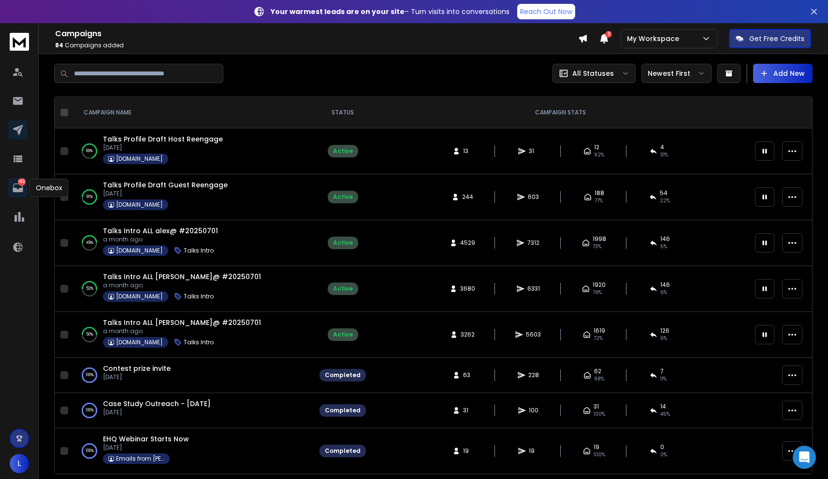
click at [21, 187] on icon at bounding box center [18, 188] width 12 height 12
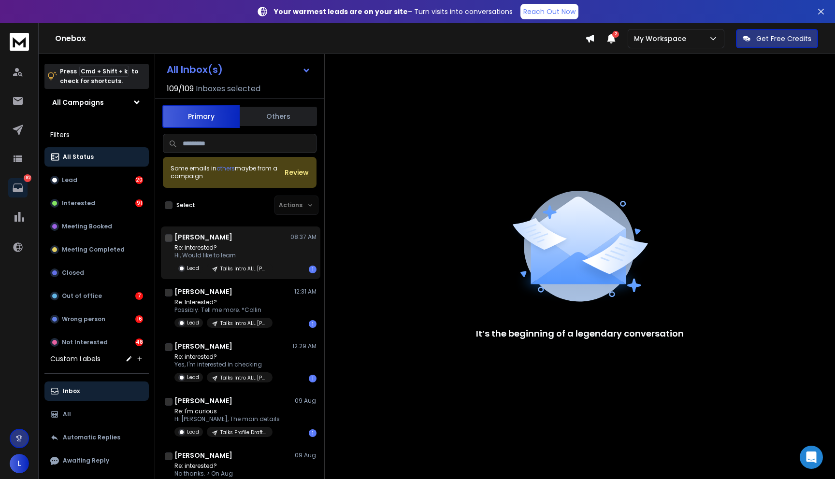
click at [249, 247] on p "Re: interested?" at bounding box center [223, 248] width 98 height 8
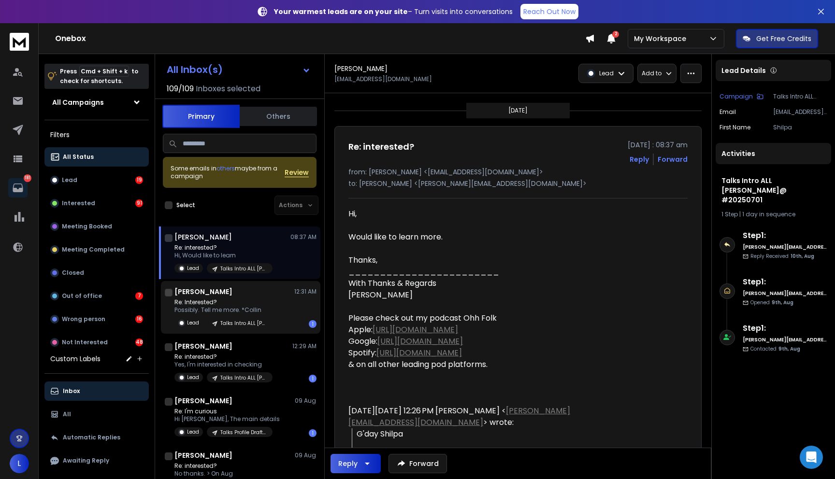
click at [250, 305] on p "Re: Interested?" at bounding box center [223, 303] width 98 height 8
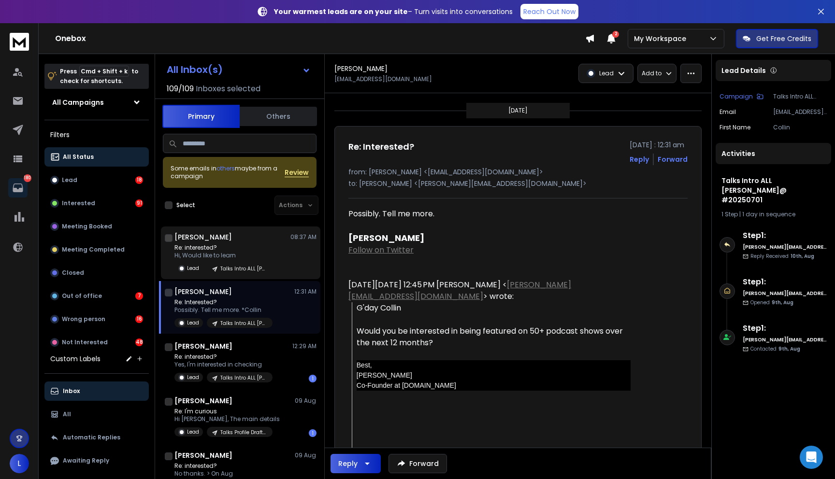
click at [241, 249] on p "Re: interested?" at bounding box center [223, 248] width 98 height 8
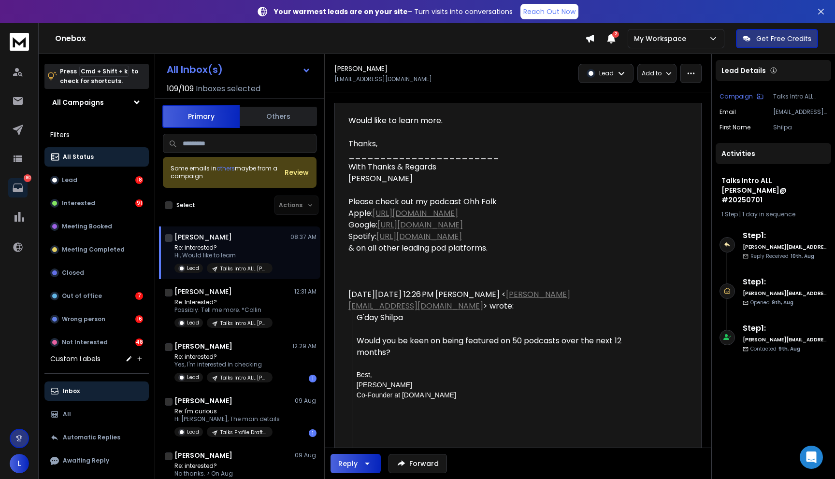
scroll to position [119, 0]
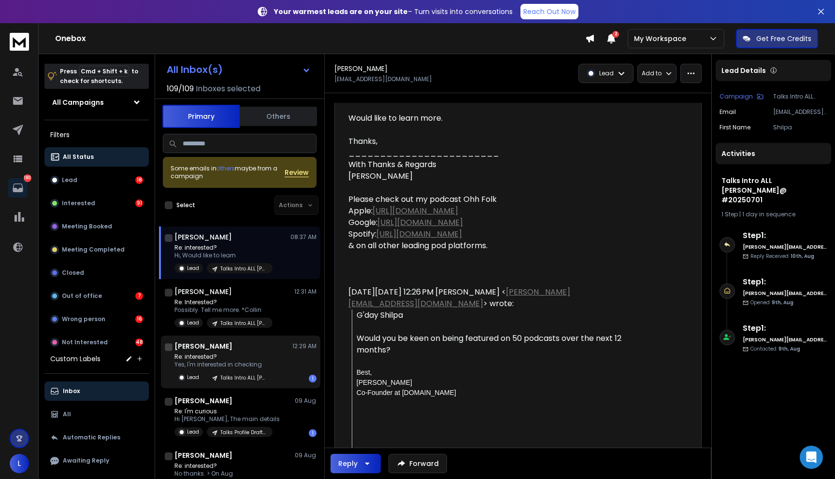
click at [249, 357] on p "Re: interested?" at bounding box center [223, 357] width 98 height 8
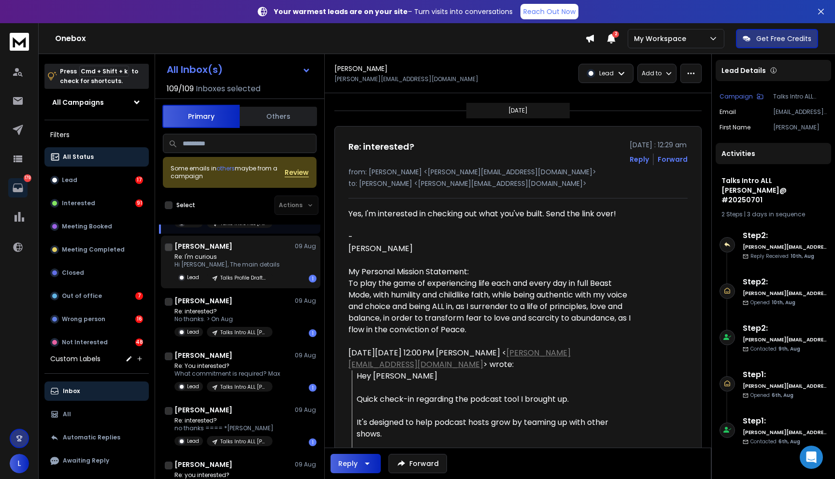
scroll to position [151, 0]
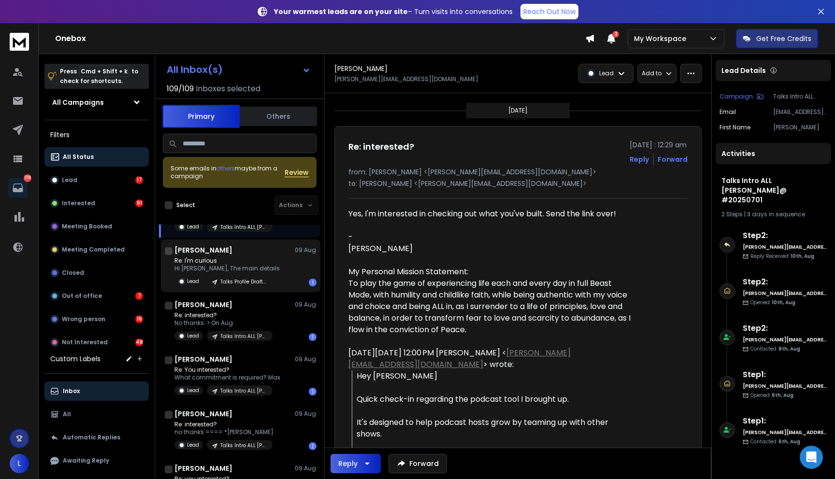
click at [268, 271] on p "Hi [PERSON_NAME], The main details" at bounding box center [226, 269] width 105 height 8
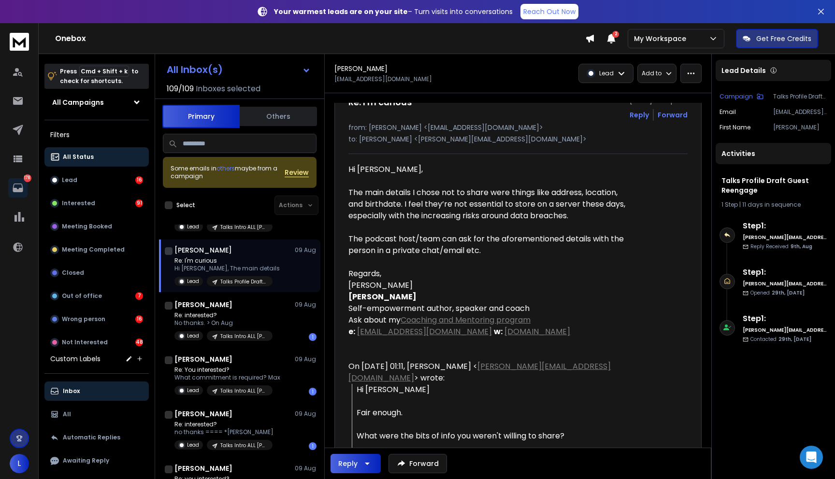
scroll to position [30, 0]
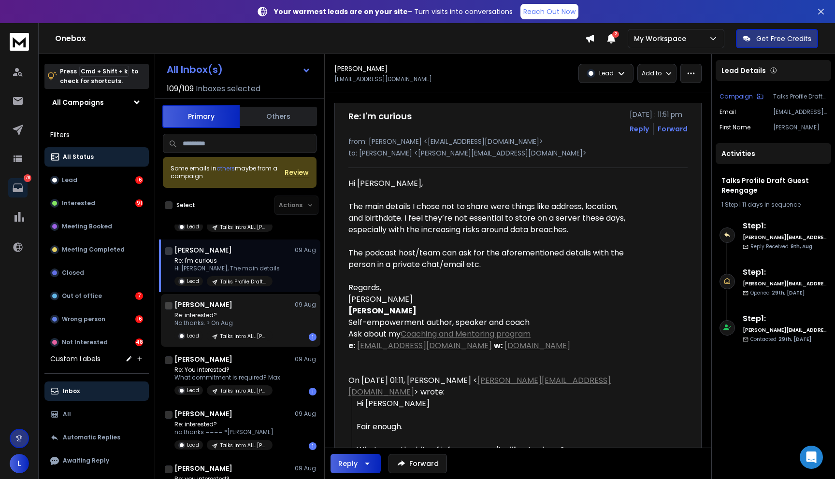
click at [251, 316] on p "Re: interested?" at bounding box center [223, 316] width 98 height 8
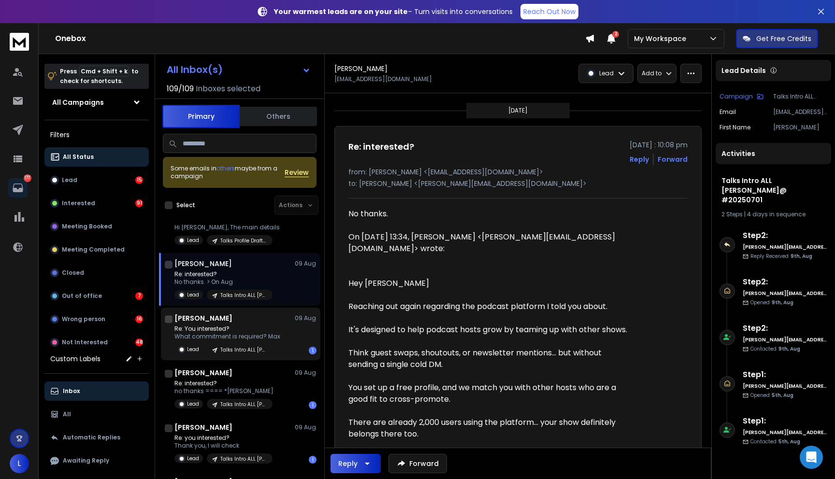
scroll to position [198, 0]
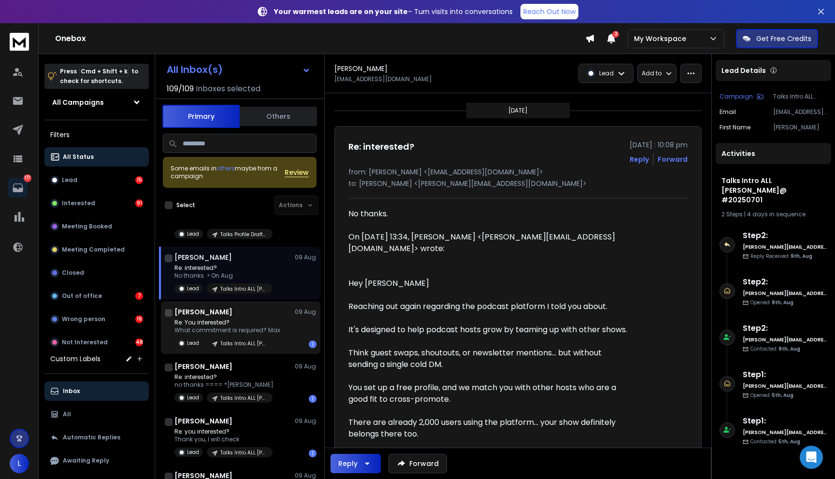
click at [257, 319] on p "Re: You interested?" at bounding box center [227, 323] width 106 height 8
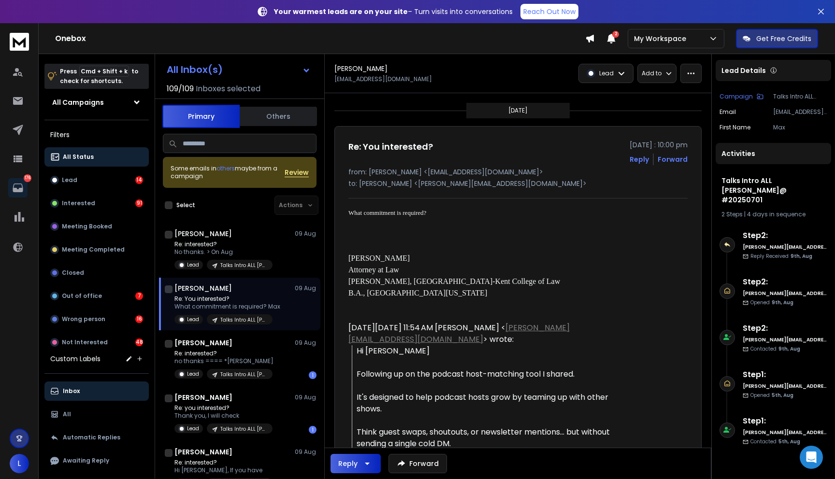
scroll to position [230, 0]
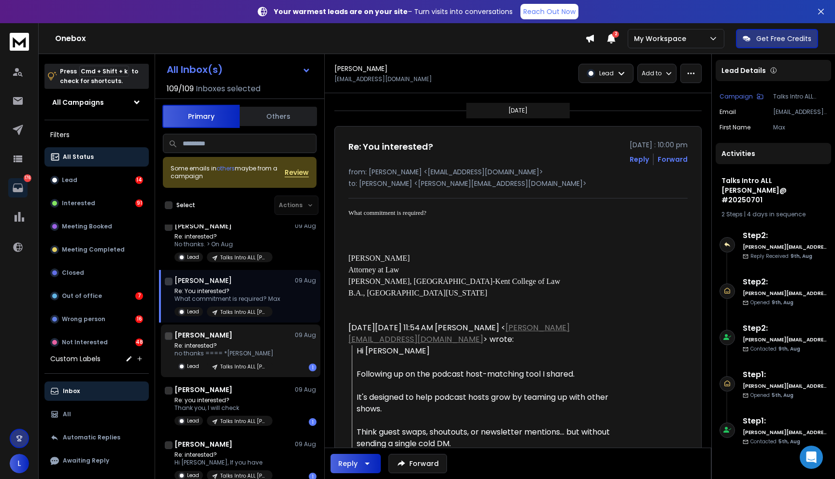
click at [248, 342] on p "Re: interested?" at bounding box center [223, 346] width 99 height 8
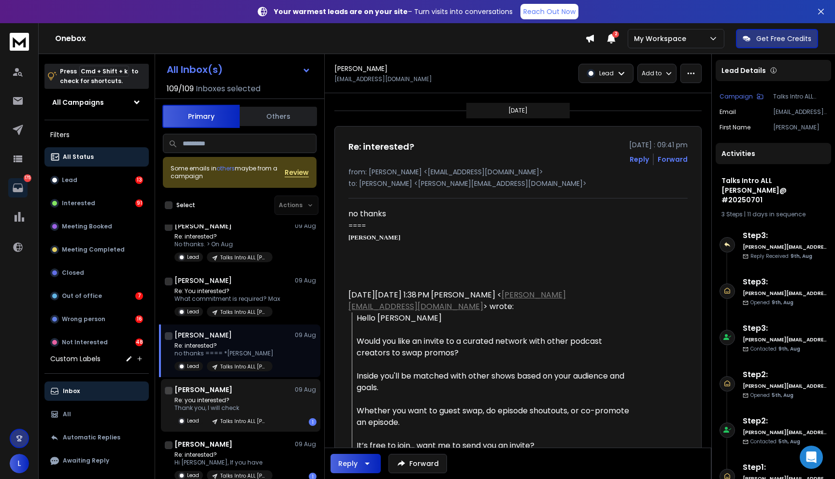
click at [244, 402] on p "Re: you interested?" at bounding box center [223, 401] width 98 height 8
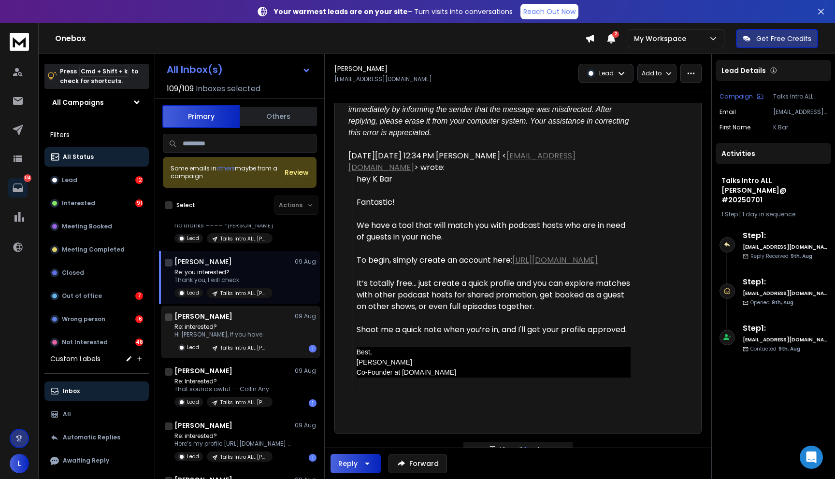
scroll to position [358, 0]
click at [248, 325] on p "Re: interested?" at bounding box center [223, 327] width 98 height 8
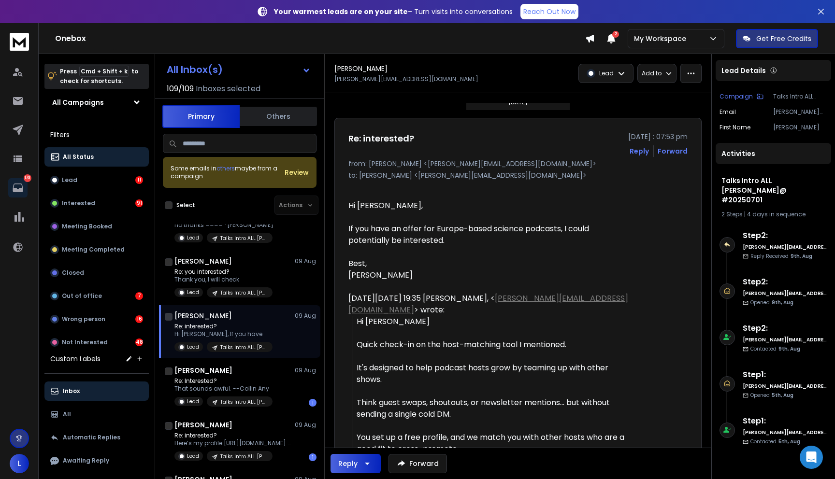
scroll to position [0, 0]
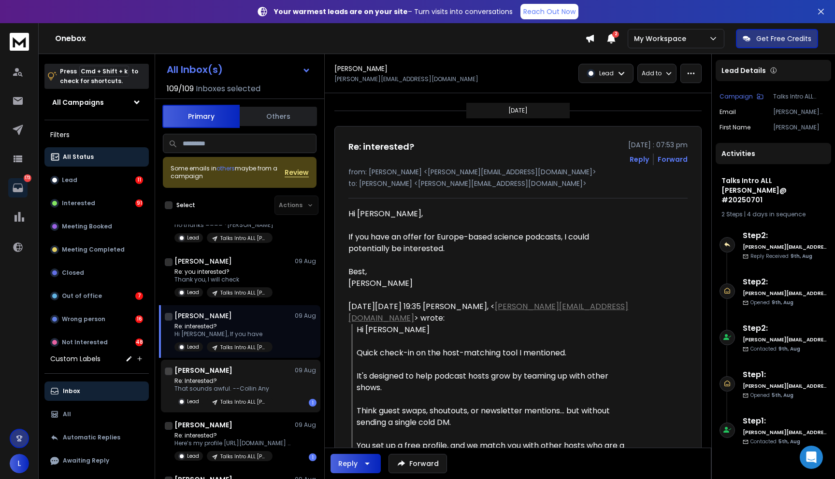
click at [237, 382] on p "Re: Interested?" at bounding box center [223, 381] width 98 height 8
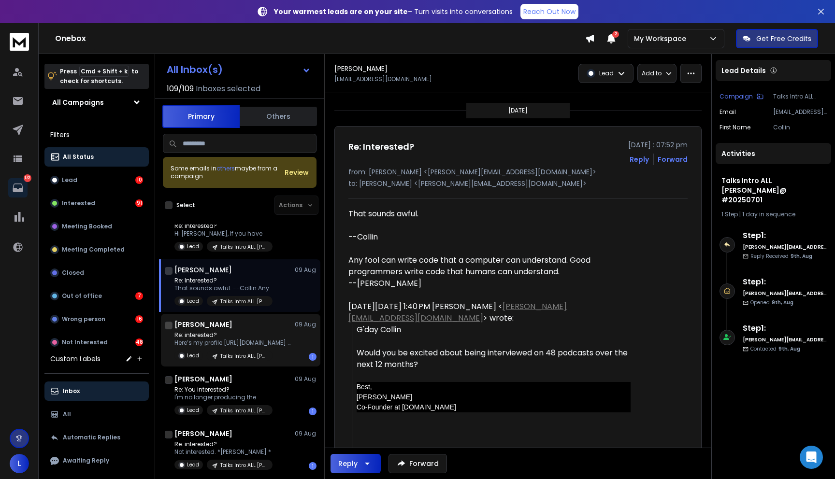
scroll to position [459, 0]
click at [258, 329] on div "[PERSON_NAME] [DATE]" at bounding box center [245, 324] width 142 height 10
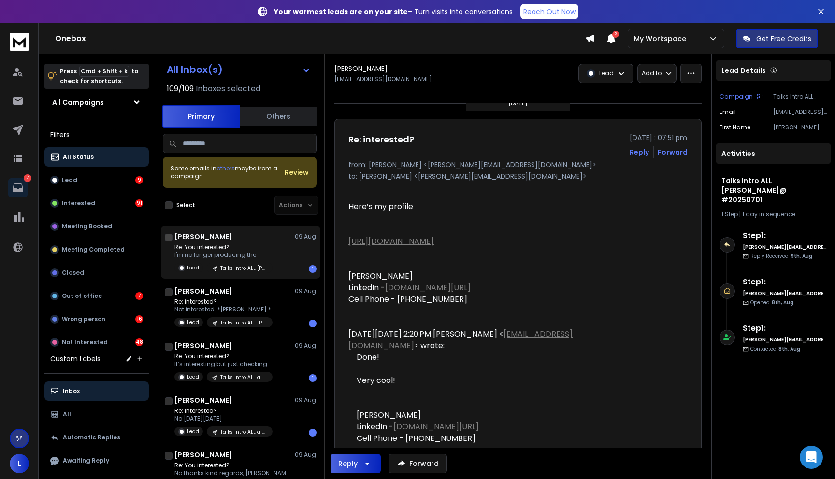
scroll to position [602, 0]
click at [261, 249] on p "Re: You interested?" at bounding box center [223, 247] width 98 height 8
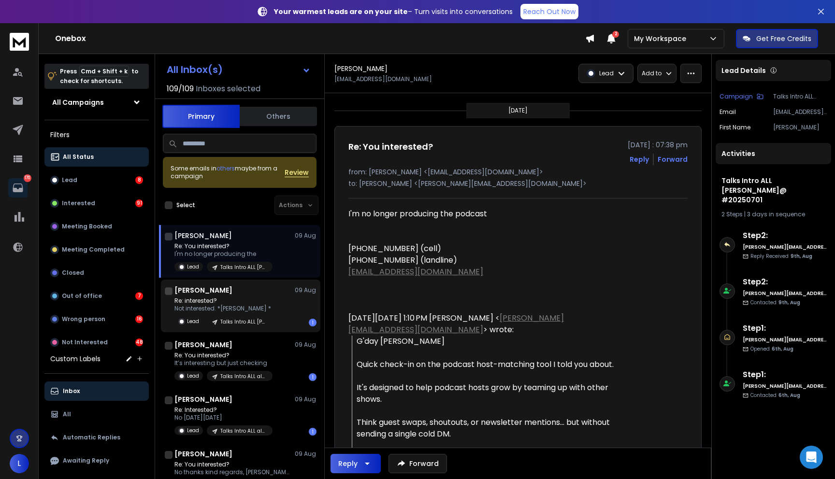
click at [255, 301] on p "Re: interested?" at bounding box center [223, 301] width 98 height 8
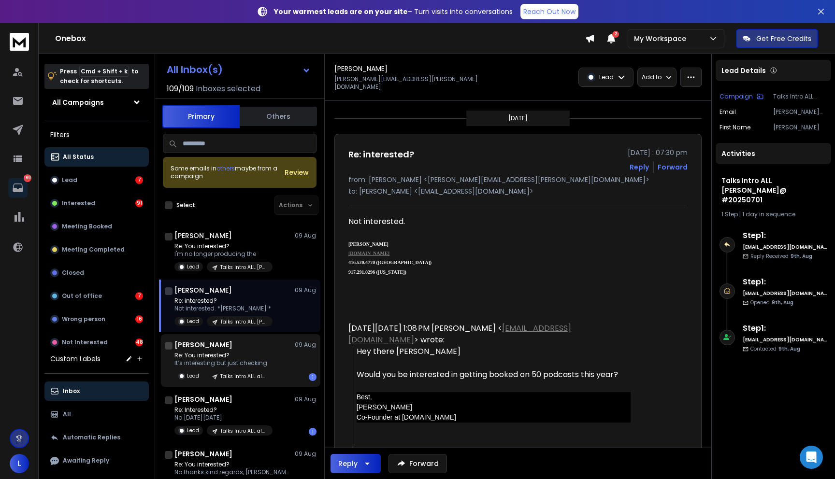
click at [254, 353] on p "Re: You interested?" at bounding box center [223, 356] width 98 height 8
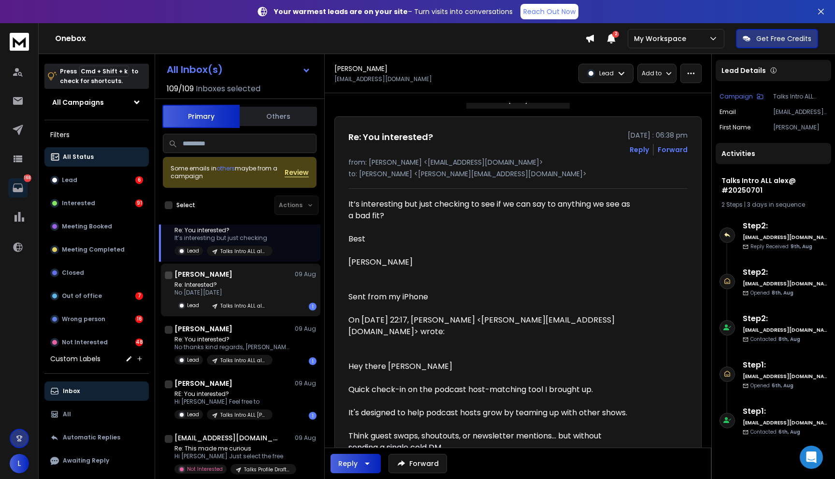
scroll to position [728, 0]
click at [263, 286] on p "Re: Interested?" at bounding box center [223, 285] width 98 height 8
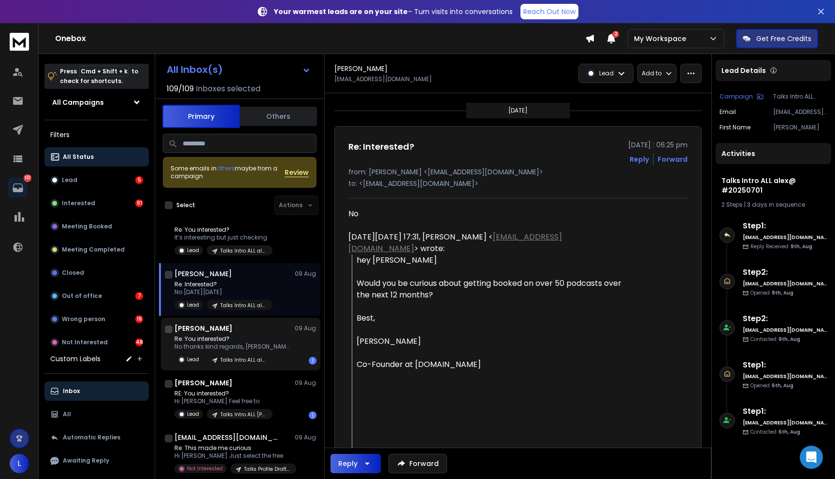
click at [266, 341] on p "Re: You interested?" at bounding box center [232, 339] width 116 height 8
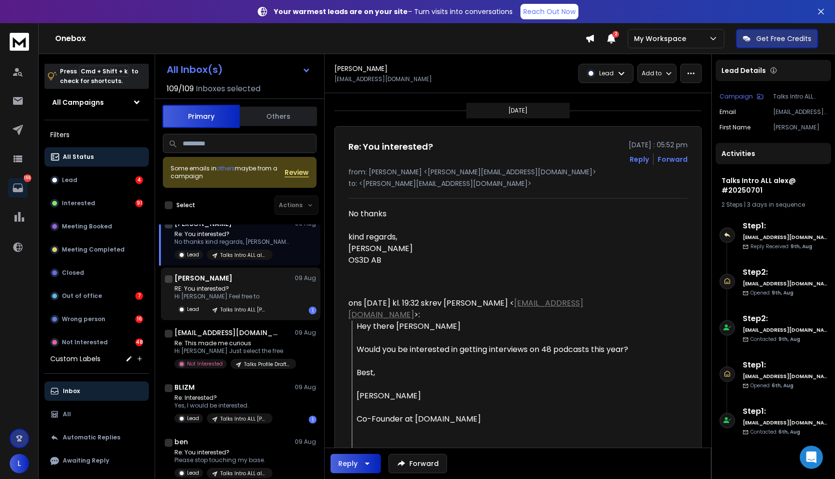
scroll to position [833, 0]
click at [269, 290] on p "RE: You interested?" at bounding box center [223, 289] width 98 height 8
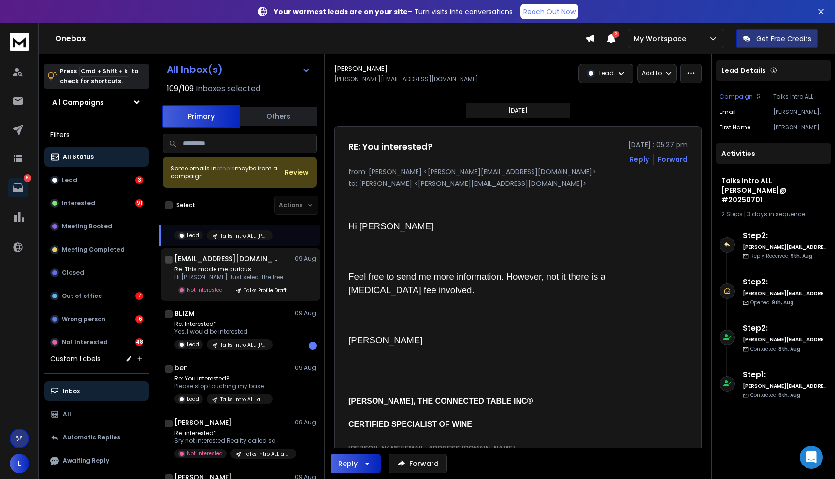
scroll to position [907, 0]
click at [276, 267] on p "Re: This made me curious" at bounding box center [232, 269] width 116 height 8
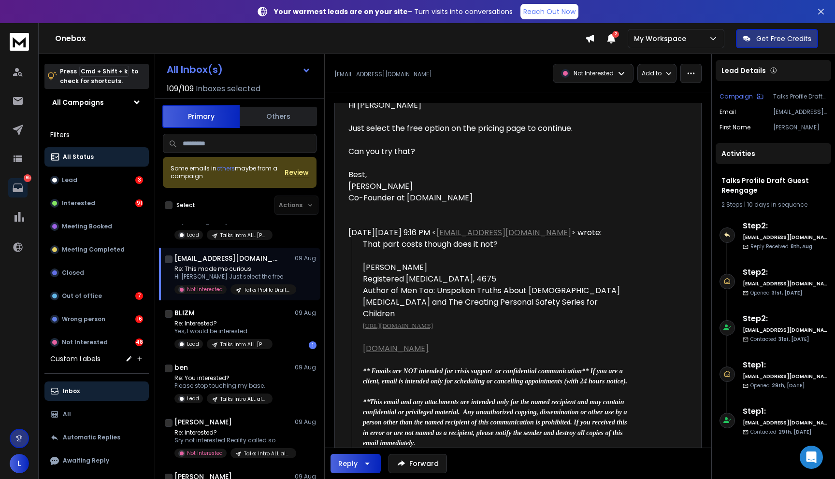
scroll to position [109, 0]
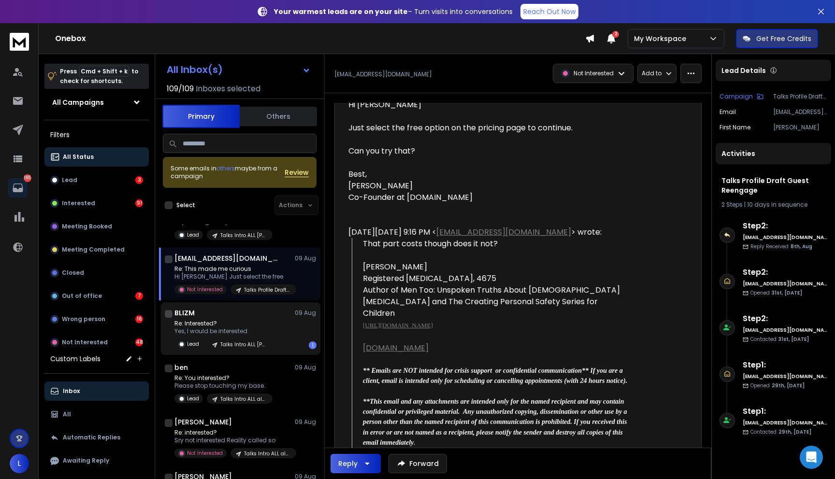
click at [258, 323] on p "Re: Interested?" at bounding box center [223, 324] width 98 height 8
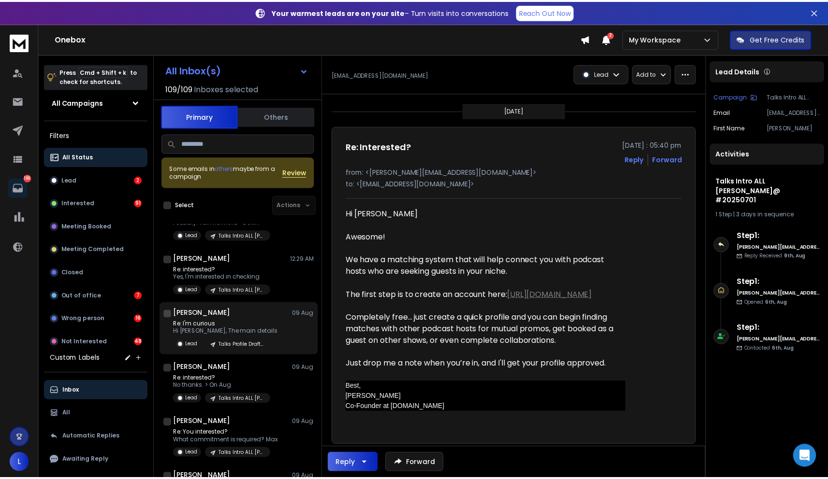
scroll to position [0, 0]
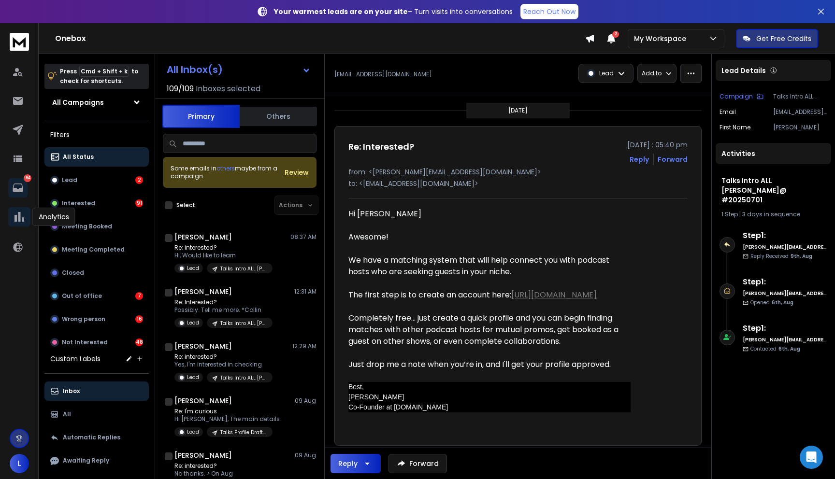
click at [24, 217] on icon at bounding box center [19, 217] width 14 height 14
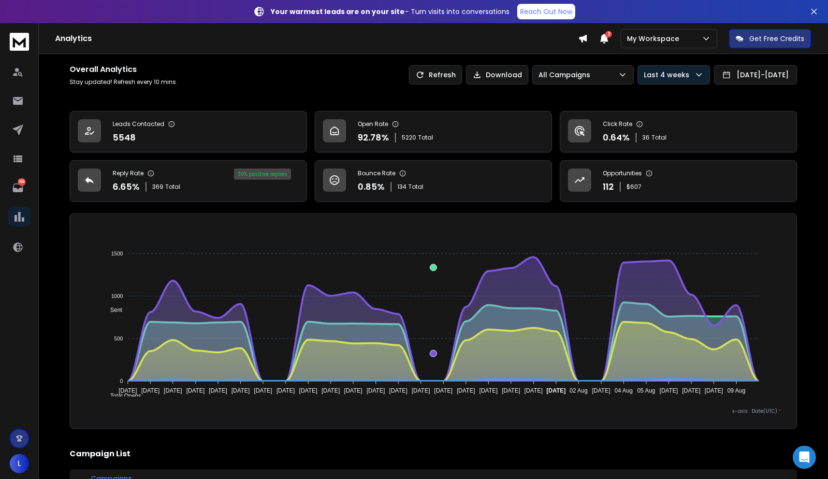
click at [644, 77] on p "Last 4 weeks" at bounding box center [668, 75] width 49 height 10
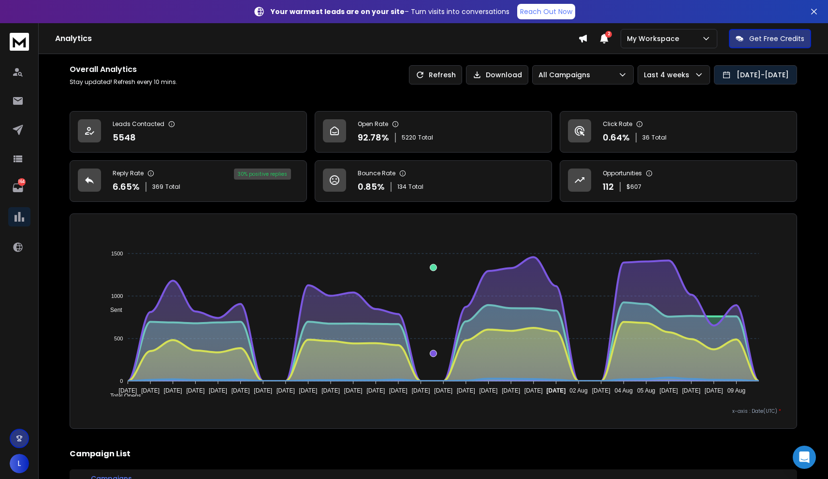
click at [747, 74] on button "[DATE] - [DATE]" at bounding box center [755, 74] width 83 height 19
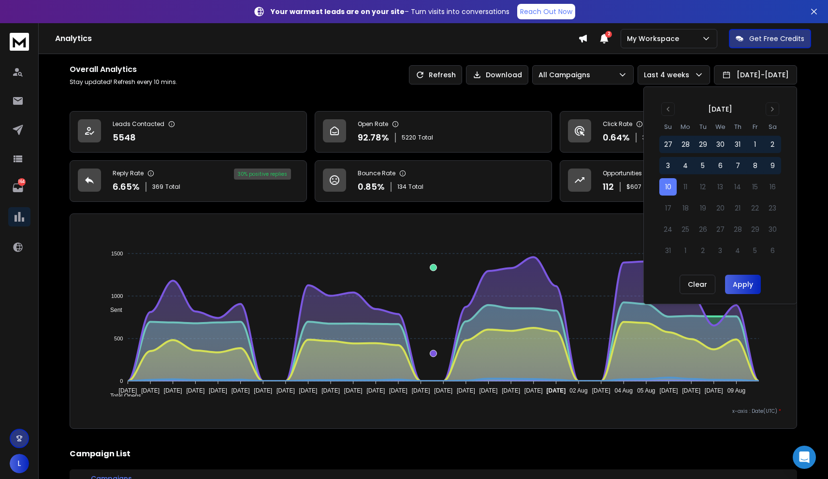
click at [774, 167] on button "9" at bounding box center [771, 165] width 17 height 17
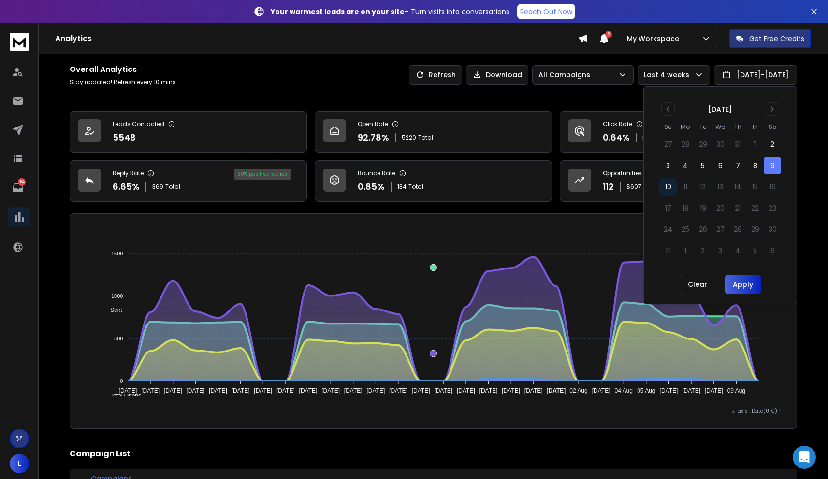
click at [743, 286] on button "Apply" at bounding box center [743, 284] width 36 height 19
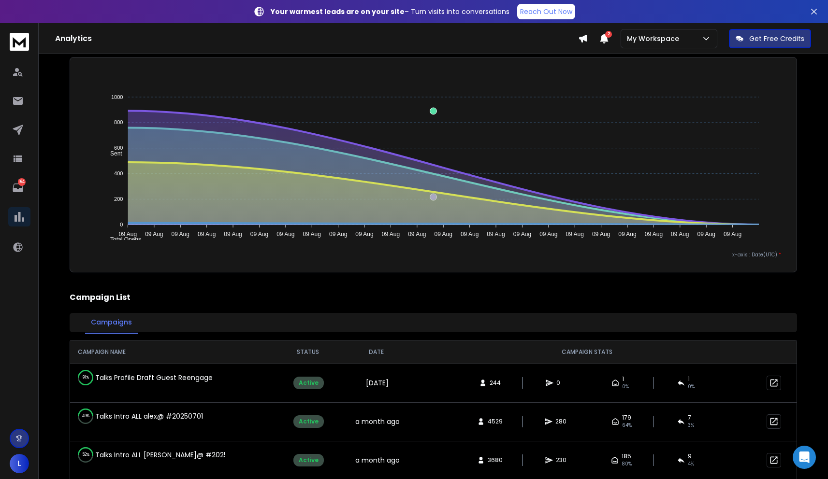
scroll to position [206, 0]
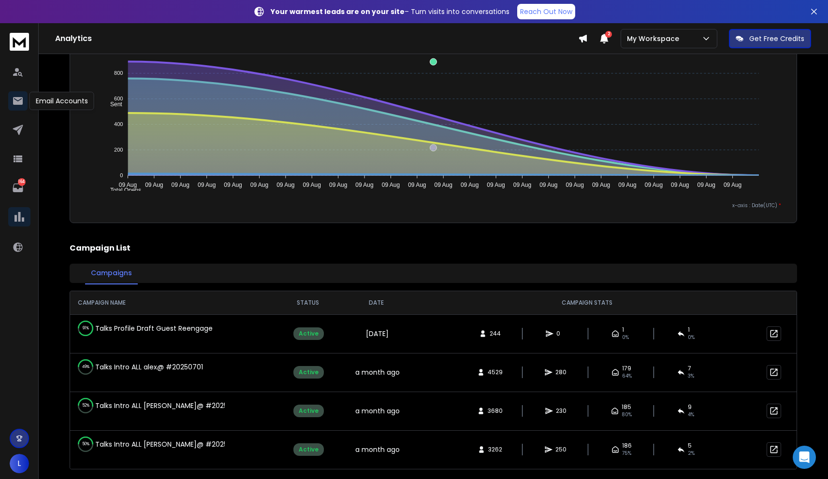
click at [22, 103] on icon at bounding box center [18, 101] width 12 height 12
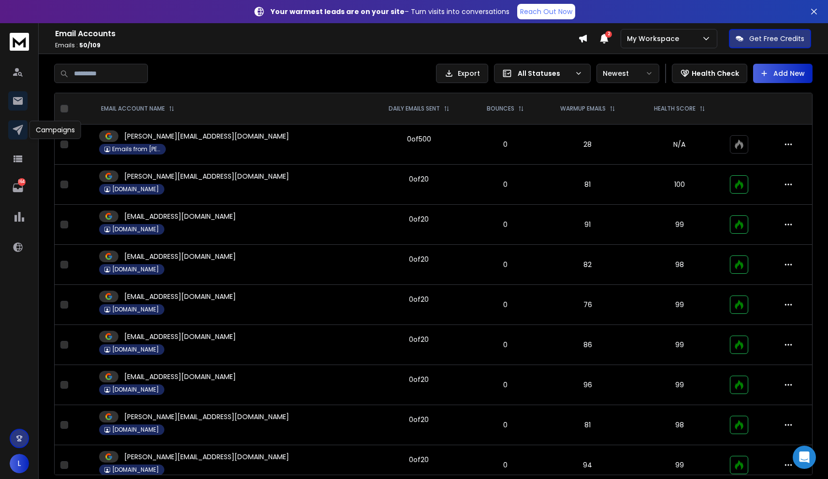
click at [23, 130] on icon at bounding box center [18, 130] width 12 height 12
